Goal: Navigation & Orientation: Find specific page/section

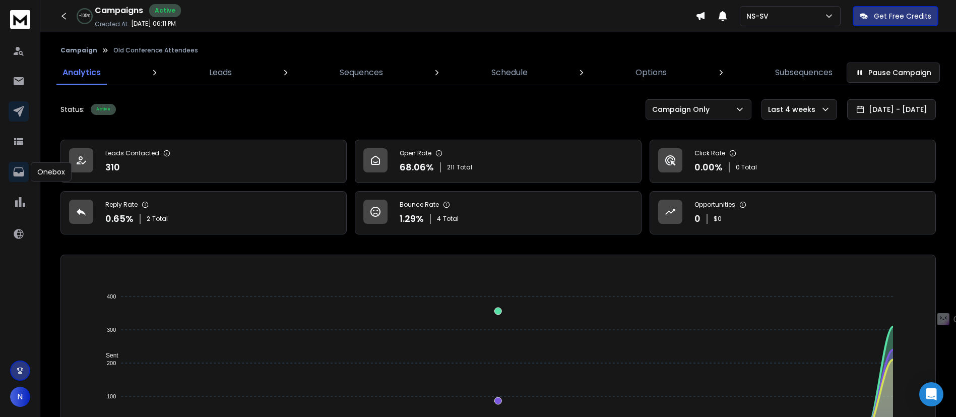
click at [18, 170] on icon at bounding box center [19, 172] width 12 height 12
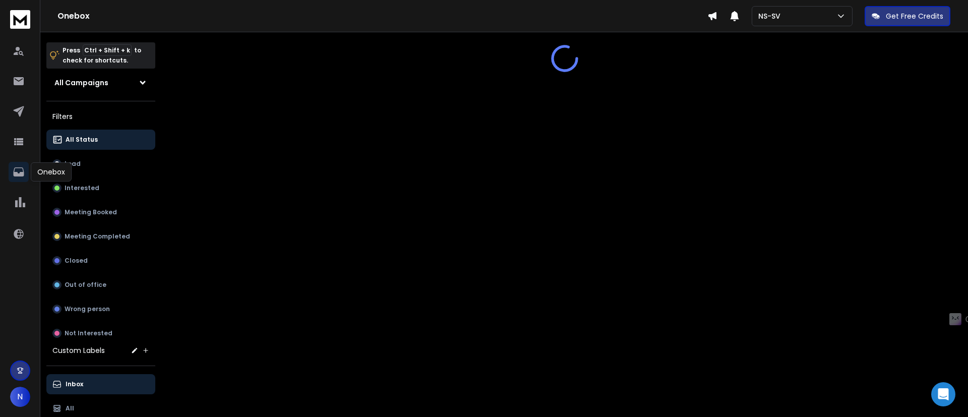
click at [18, 170] on icon at bounding box center [19, 172] width 12 height 12
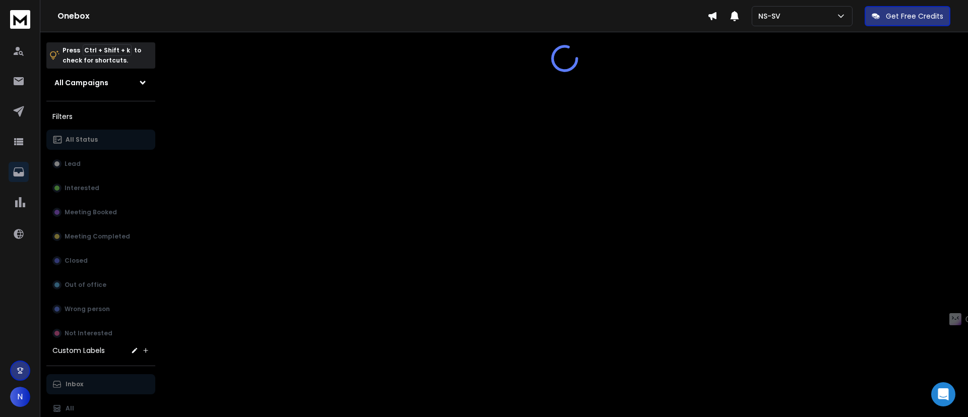
click at [18, 170] on icon at bounding box center [19, 172] width 12 height 12
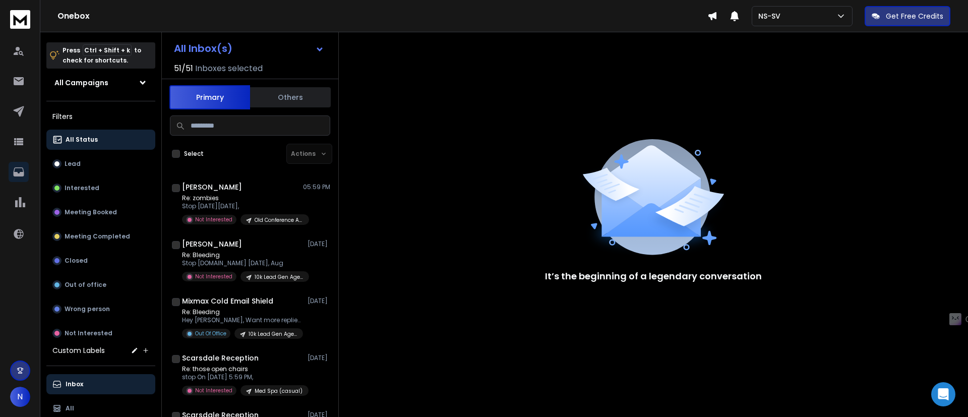
click at [18, 170] on icon at bounding box center [19, 172] width 12 height 12
click at [22, 80] on icon at bounding box center [19, 81] width 10 height 8
